Goal: Navigation & Orientation: Understand site structure

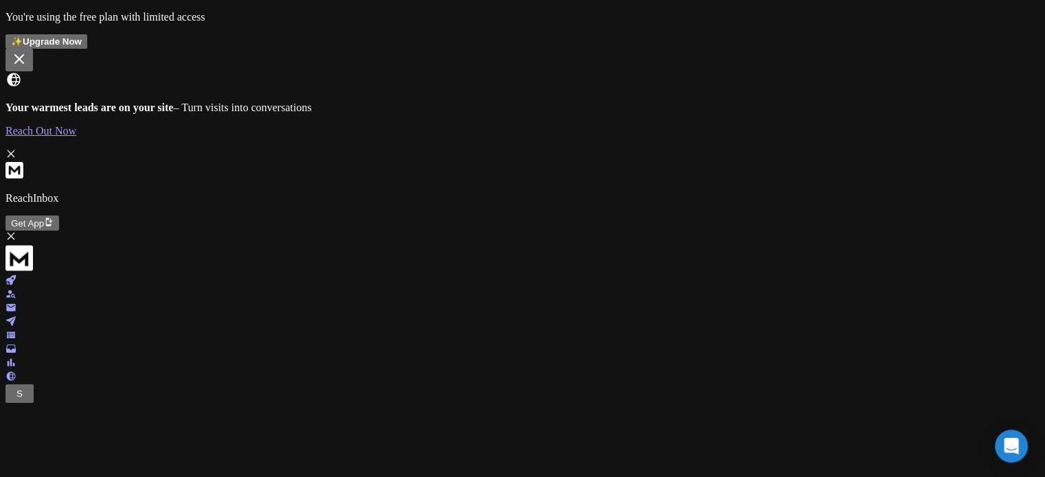
click at [33, 245] on img at bounding box center [18, 258] width 27 height 27
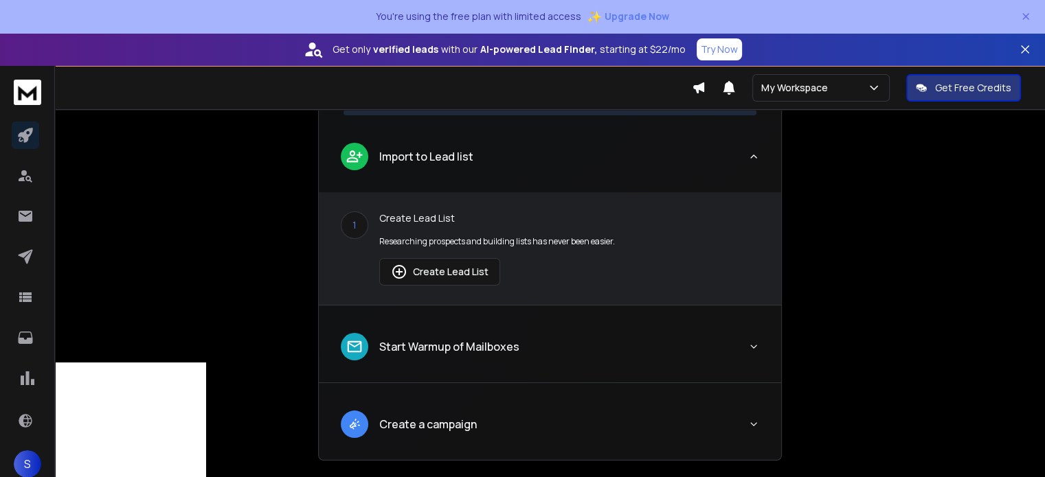
scroll to position [190, 0]
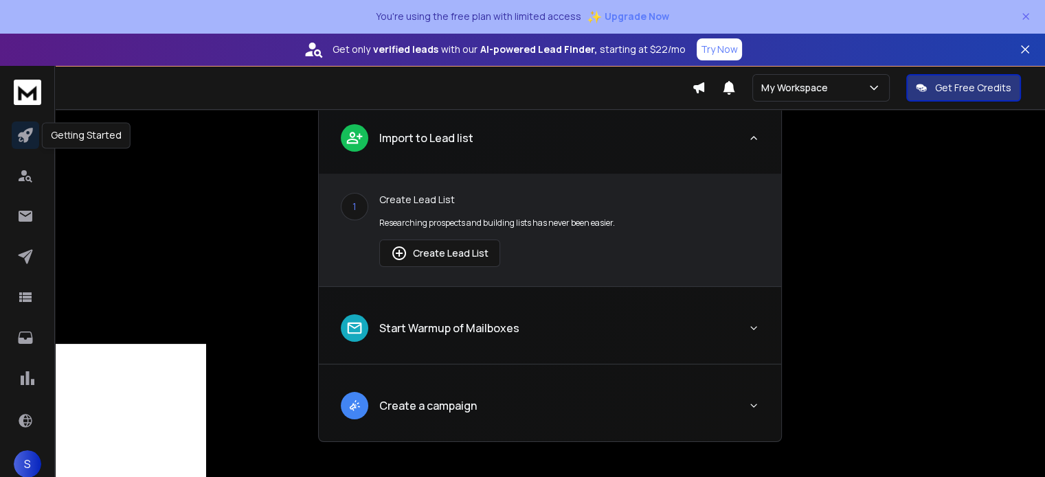
click at [33, 98] on img at bounding box center [27, 92] width 27 height 25
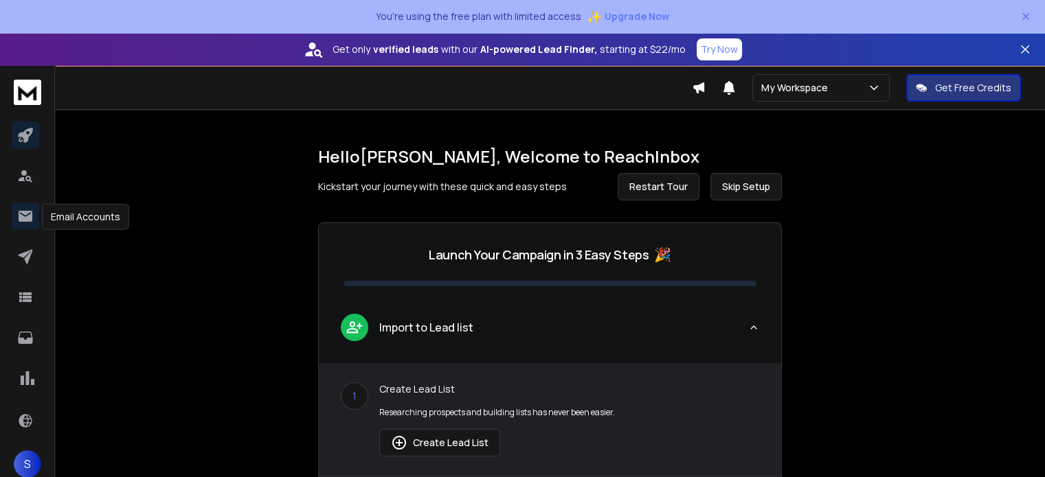
click at [14, 218] on link at bounding box center [25, 216] width 27 height 27
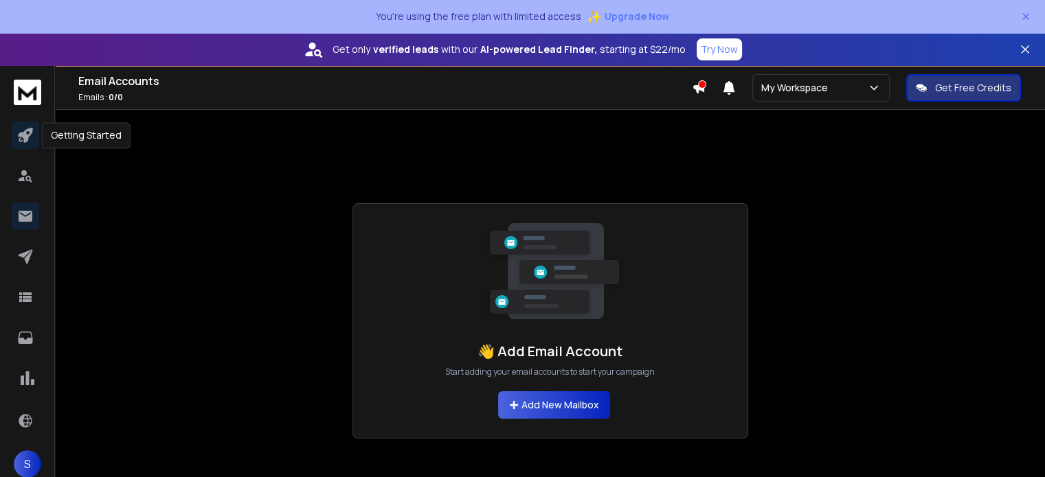
click at [23, 140] on icon at bounding box center [25, 135] width 16 height 16
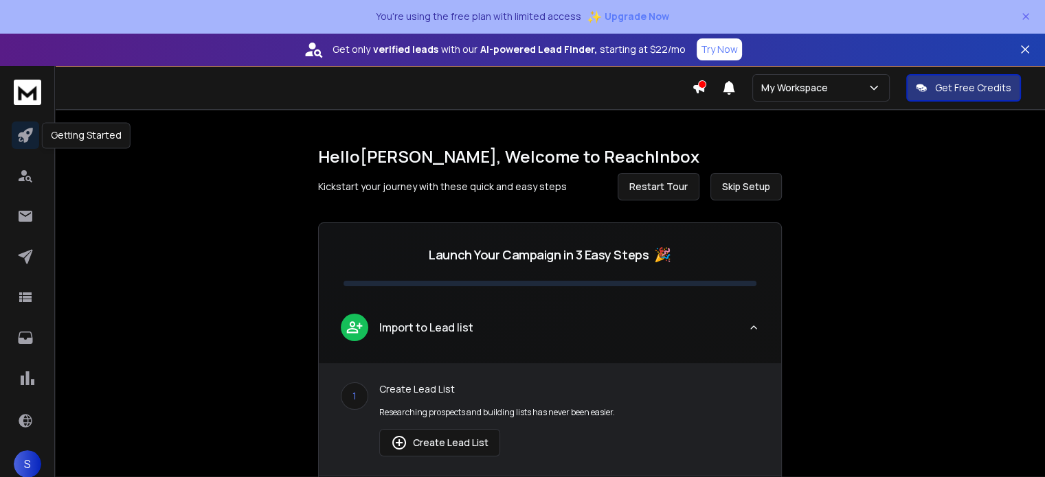
click at [23, 95] on img at bounding box center [27, 92] width 27 height 25
click at [24, 137] on icon at bounding box center [25, 135] width 15 height 15
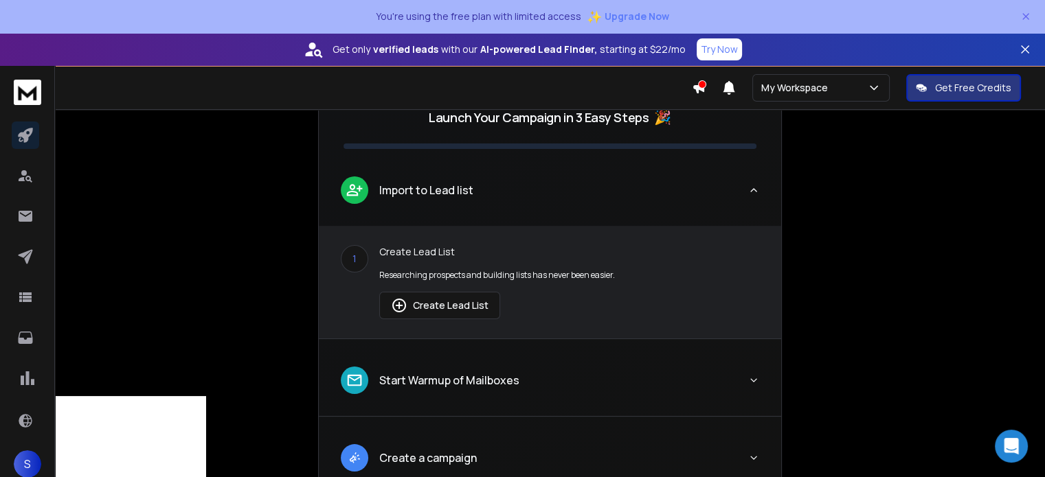
scroll to position [190, 0]
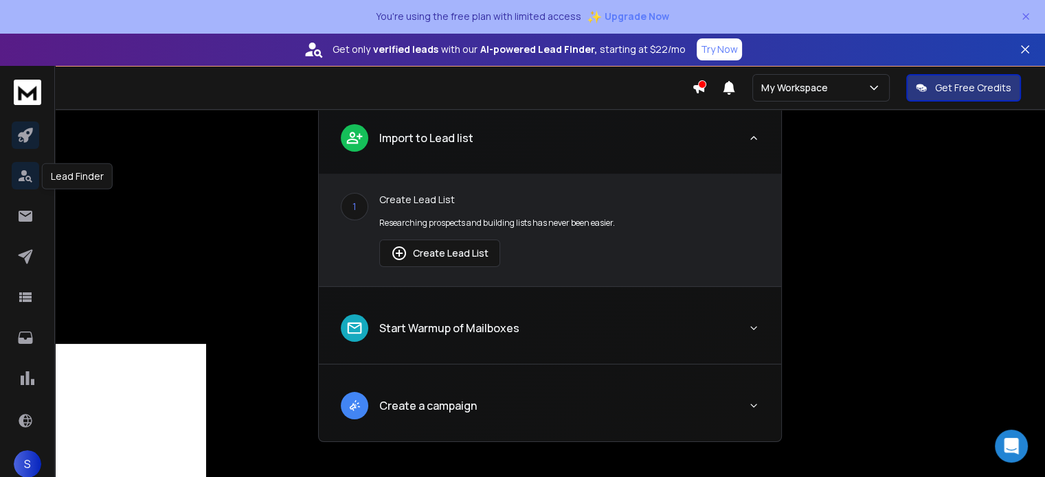
click at [21, 181] on icon at bounding box center [26, 179] width 14 height 7
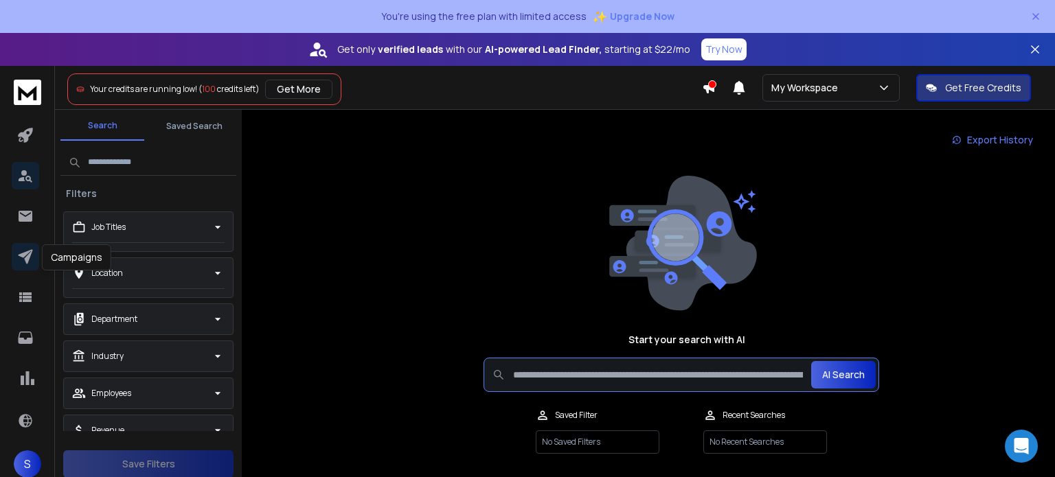
click at [25, 258] on icon at bounding box center [25, 257] width 16 height 16
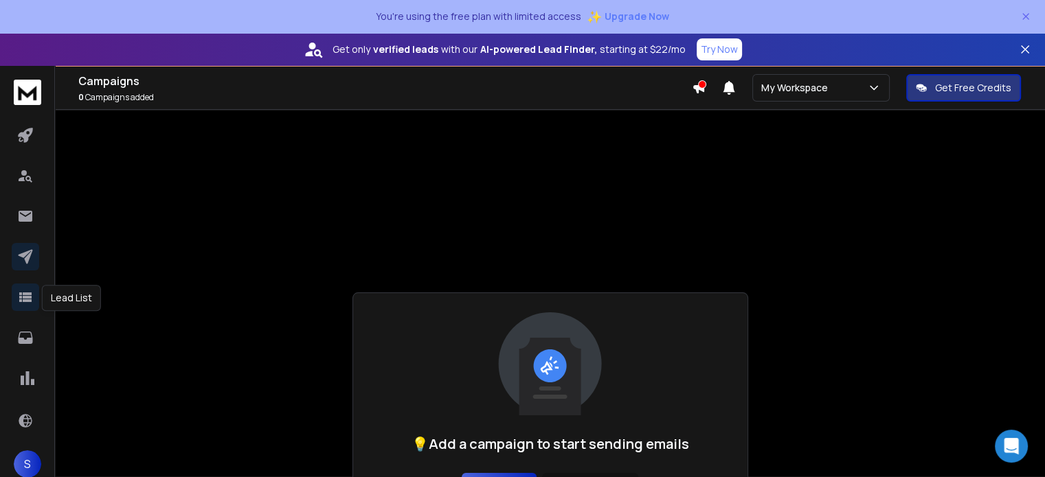
click at [28, 307] on link at bounding box center [25, 297] width 27 height 27
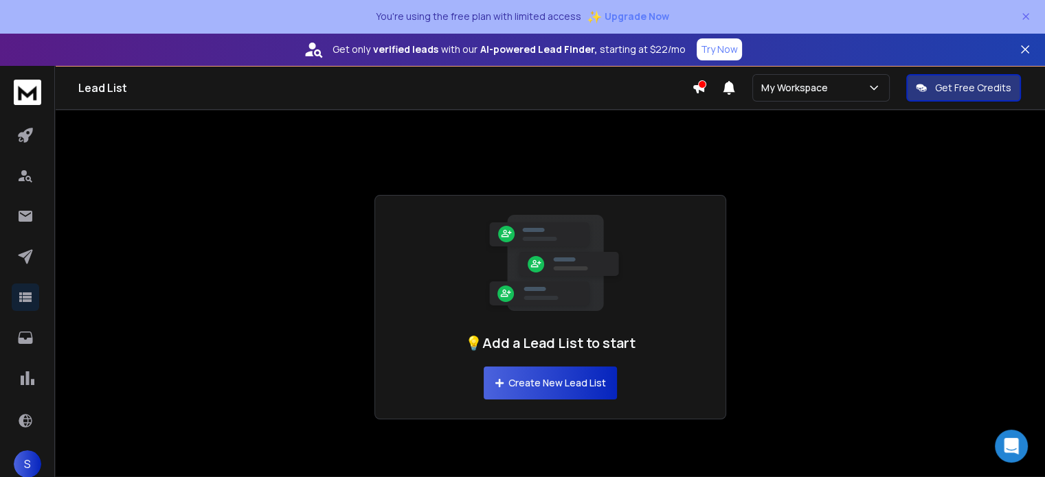
scroll to position [27, 0]
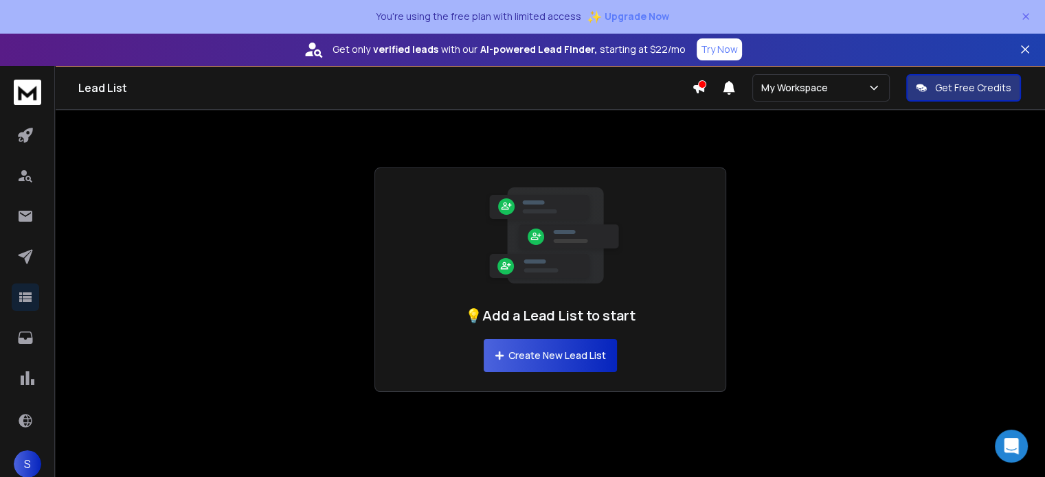
click at [38, 335] on div at bounding box center [28, 340] width 32 height 32
click at [36, 337] on link at bounding box center [25, 337] width 27 height 27
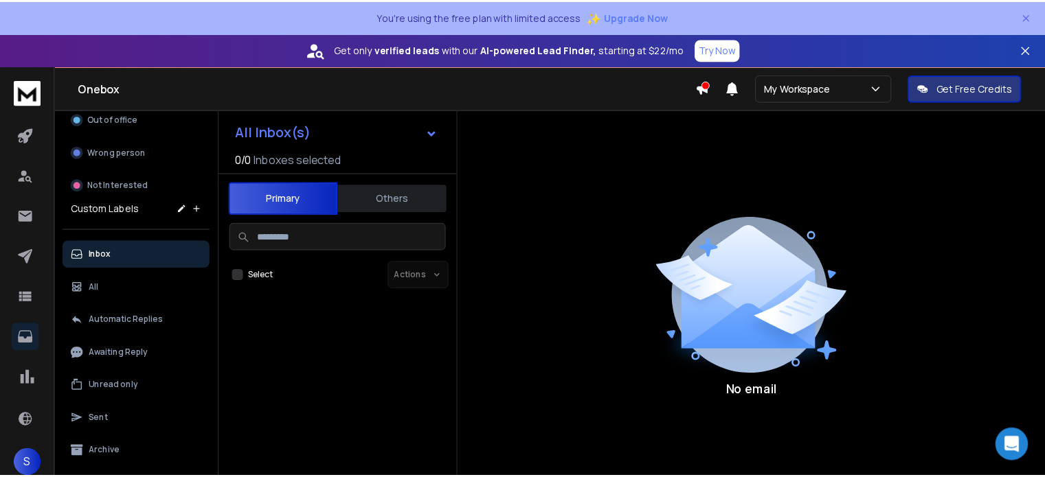
scroll to position [345, 0]
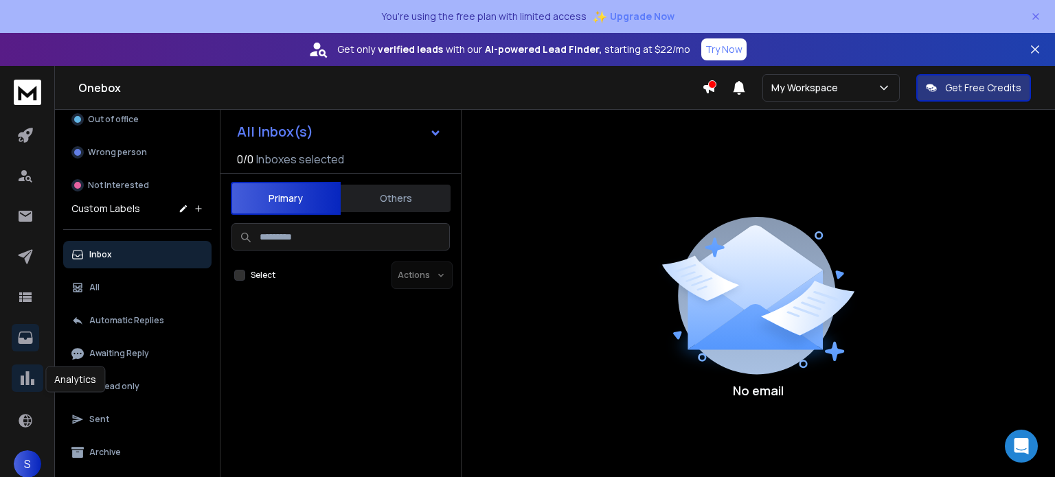
click at [25, 379] on icon at bounding box center [27, 378] width 21 height 21
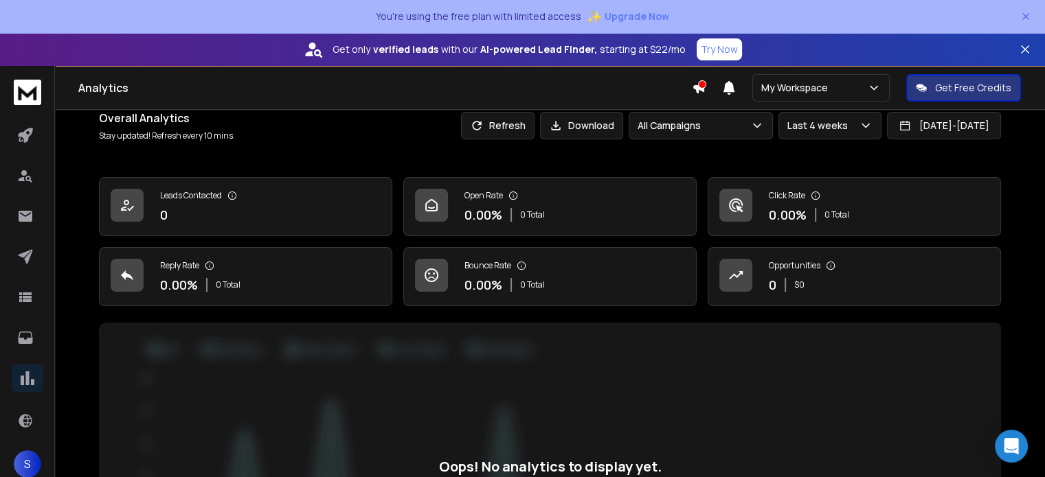
scroll to position [21, 0]
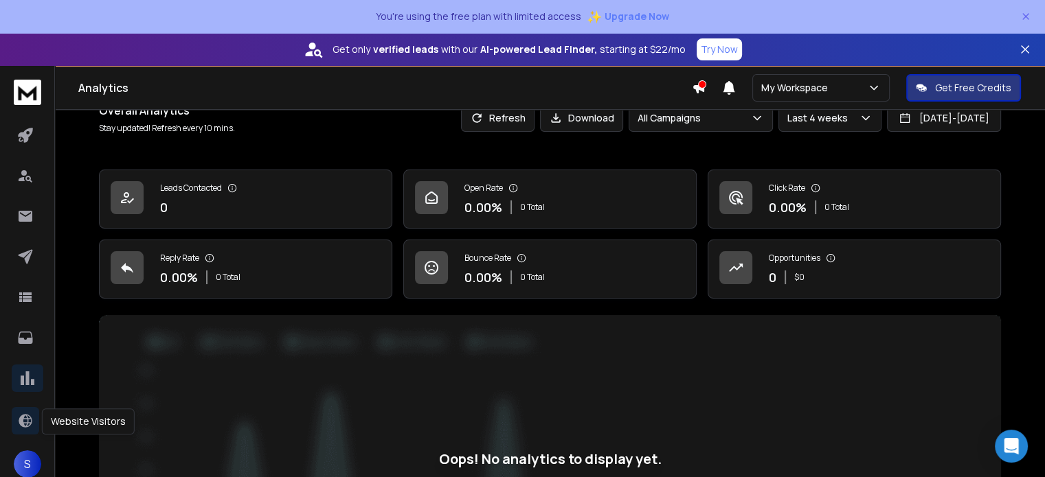
click at [27, 429] on icon at bounding box center [25, 421] width 16 height 16
